Goal: Task Accomplishment & Management: Use online tool/utility

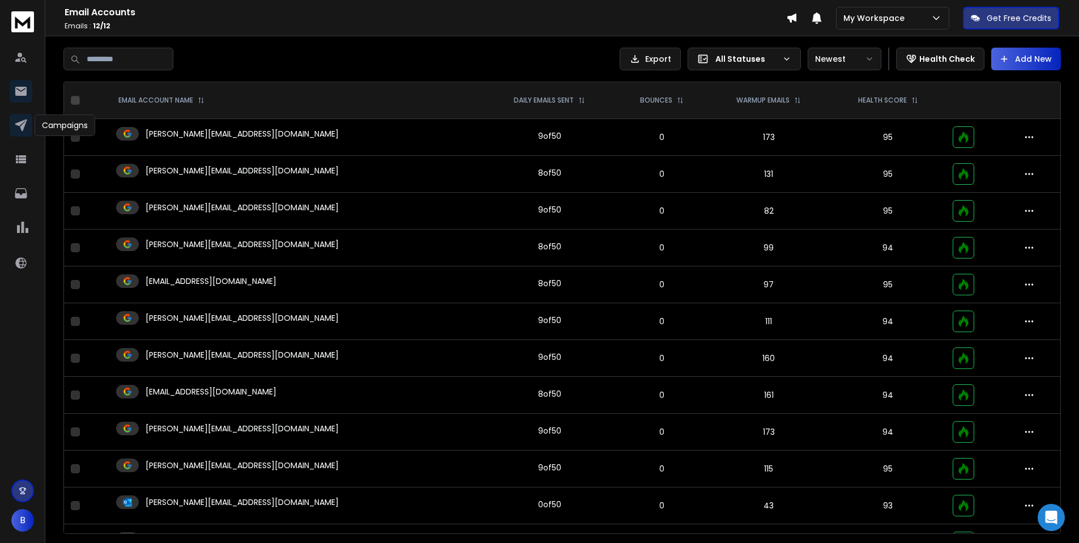
click at [20, 120] on icon at bounding box center [21, 125] width 14 height 14
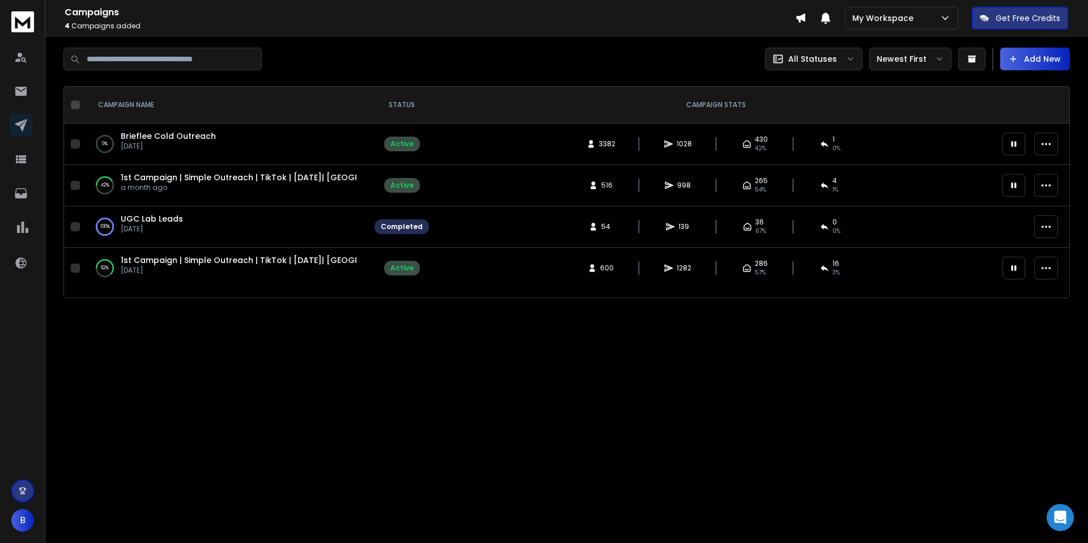
click at [1013, 58] on icon at bounding box center [1013, 59] width 8 height 8
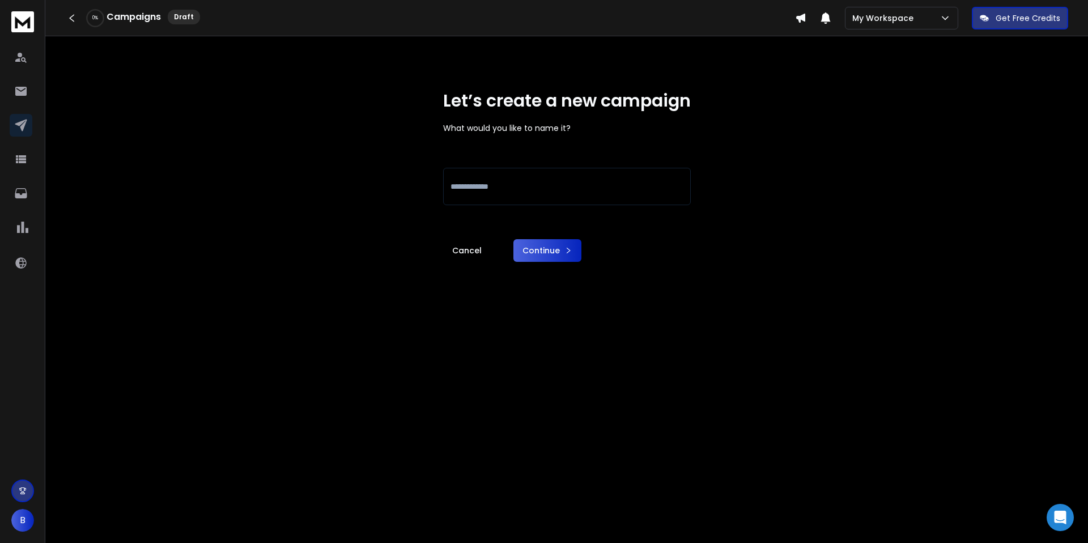
click at [536, 181] on input at bounding box center [567, 186] width 248 height 37
type input "******"
click at [552, 258] on button "Continue" at bounding box center [547, 250] width 68 height 23
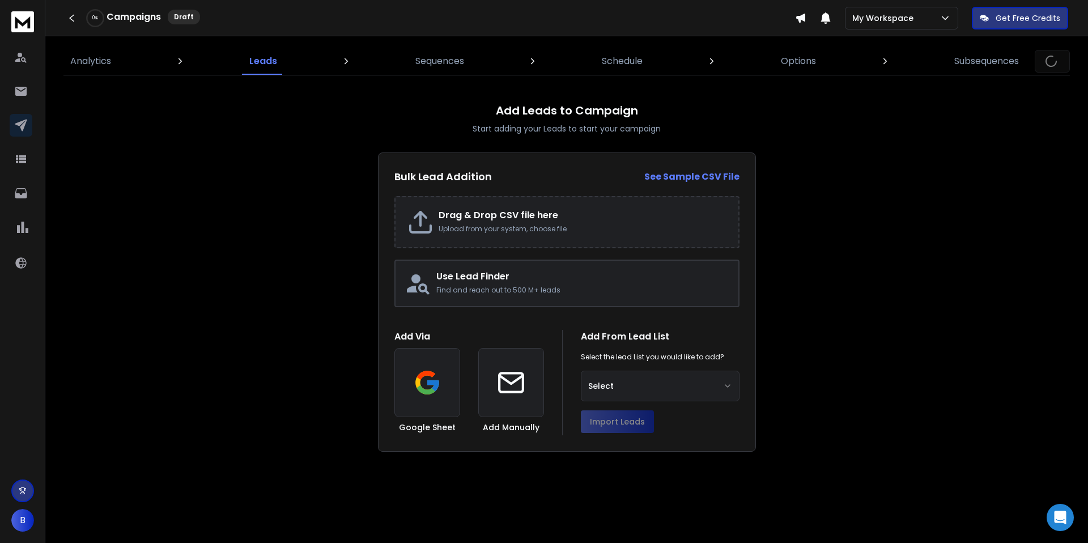
click at [694, 171] on strong "See Sample CSV File" at bounding box center [691, 176] width 95 height 13
